Goal: Task Accomplishment & Management: Manage account settings

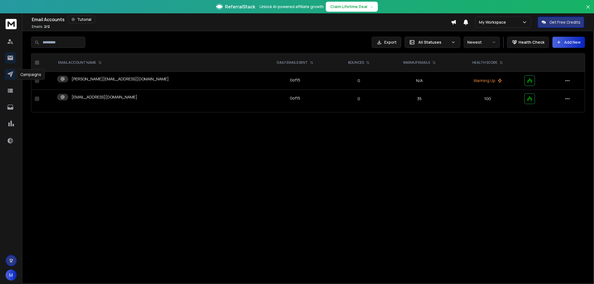
click at [13, 71] on link at bounding box center [10, 74] width 11 height 11
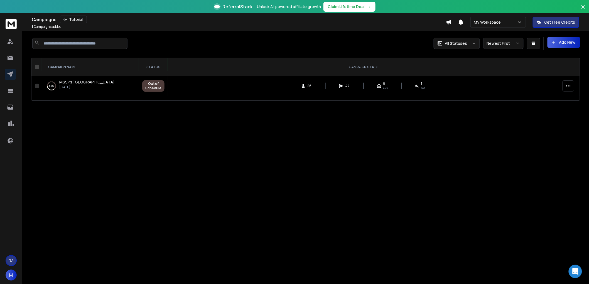
drag, startPoint x: 438, startPoint y: 148, endPoint x: 380, endPoint y: 176, distance: 64.5
click at [380, 176] on div "Campaigns 1 Campaigns Added All Statuses Newest First Add New CAMPAIGN NAME STA…" at bounding box center [305, 179] width 549 height 284
click at [381, 176] on div "Campaigns 1 Campaigns Added All Statuses Newest First Add New CAMPAIGN NAME STA…" at bounding box center [305, 179] width 549 height 284
drag, startPoint x: 425, startPoint y: 101, endPoint x: 359, endPoint y: 237, distance: 151.3
click at [360, 227] on div "Campaigns 1 Campaigns Added All Statuses Newest First Add New CAMPAIGN NAME STA…" at bounding box center [305, 179] width 549 height 284
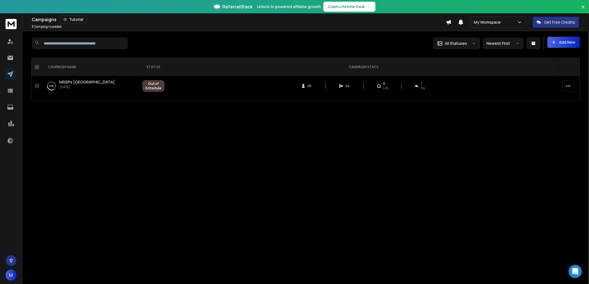
drag, startPoint x: 359, startPoint y: 237, endPoint x: 307, endPoint y: 264, distance: 58.4
click at [357, 241] on div "Campaigns 1 Campaigns Added All Statuses Newest First Add New CAMPAIGN NAME STA…" at bounding box center [305, 179] width 549 height 284
click at [317, 133] on div "Campaigns 1 Campaigns Added All Statuses Newest First Add New CAMPAIGN NAME STA…" at bounding box center [305, 179] width 549 height 284
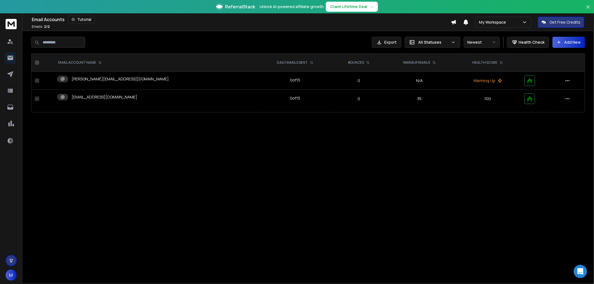
click at [418, 262] on div "ReferralStack Unlock AI-powered affiliate growth Lifetime Deals available! Clai…" at bounding box center [297, 142] width 594 height 284
click at [397, 87] on td "N/A" at bounding box center [419, 81] width 70 height 18
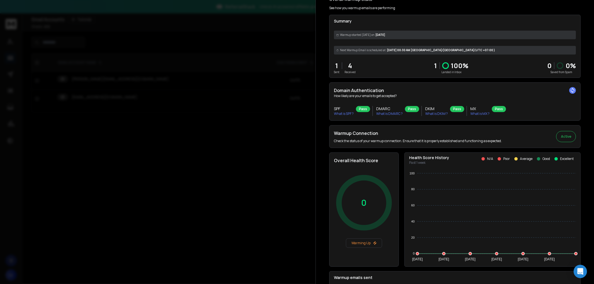
scroll to position [173, 0]
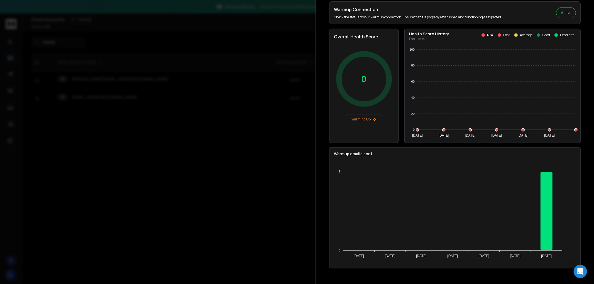
click at [236, 134] on div at bounding box center [297, 142] width 594 height 284
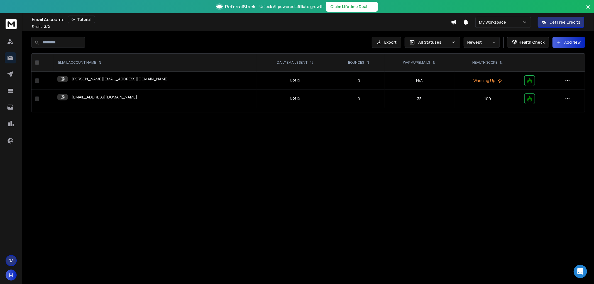
drag, startPoint x: 237, startPoint y: 134, endPoint x: 274, endPoint y: 192, distance: 69.4
click at [274, 192] on div "ReferralStack Unlock AI-powered affiliate growth Lifetime Deals available! Clai…" at bounding box center [297, 142] width 594 height 284
click at [297, 173] on div "ReferralStack Unlock AI-powered affiliate growth Lifetime Deals available! Clai…" at bounding box center [297, 142] width 594 height 284
click at [352, 132] on div "ReferralStack Unlock AI-powered affiliate growth Lifetime Deals available! Clai…" at bounding box center [297, 142] width 594 height 284
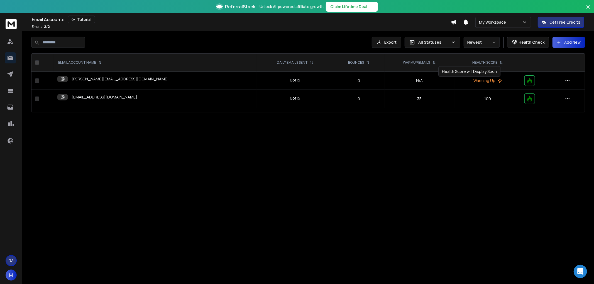
click at [457, 80] on p "Warming Up" at bounding box center [487, 81] width 60 height 6
